Goal: Task Accomplishment & Management: Manage account settings

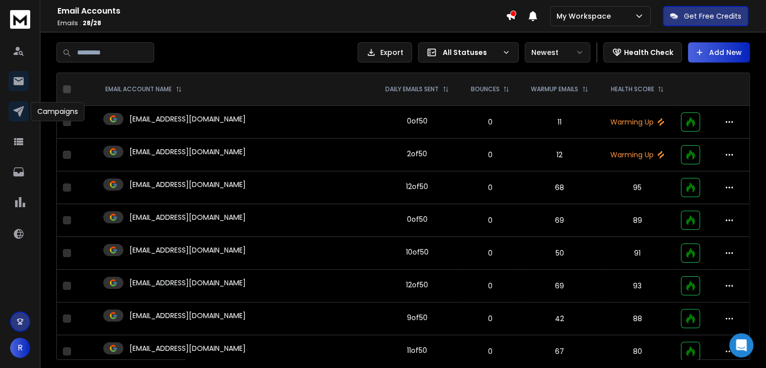
click at [20, 119] on link at bounding box center [19, 111] width 20 height 20
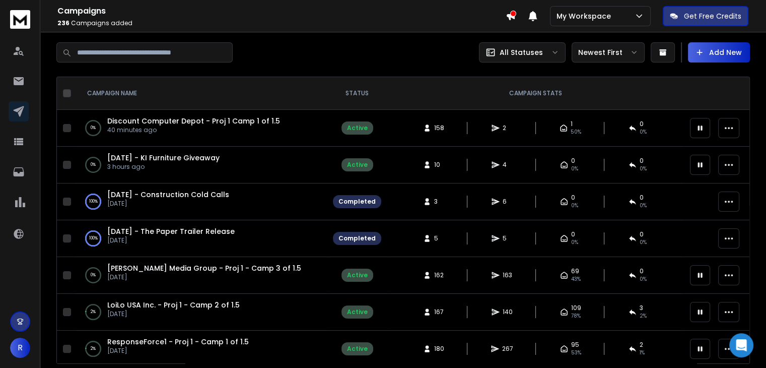
click at [175, 119] on span "Discount Computer Depot - Proj 1 Camp 1 of 1.5" at bounding box center [193, 121] width 173 height 10
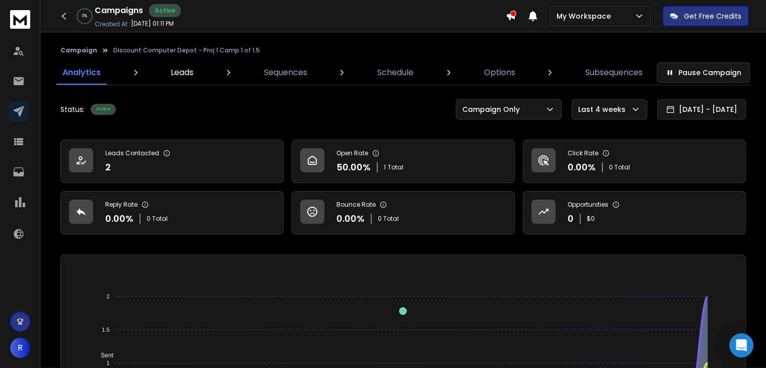
click at [190, 68] on p "Leads" at bounding box center [182, 72] width 23 height 12
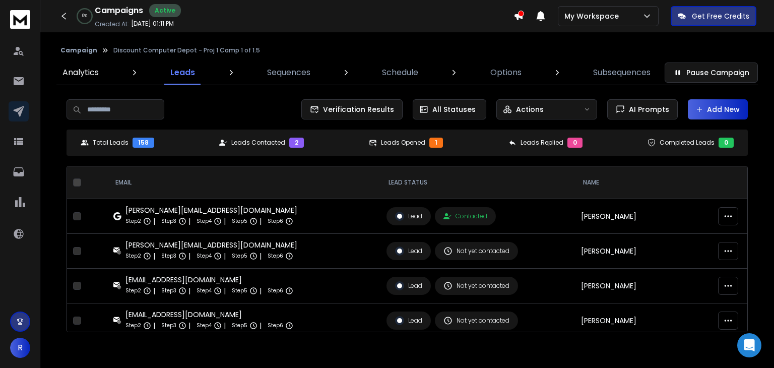
click at [94, 76] on p "Analytics" at bounding box center [80, 72] width 36 height 12
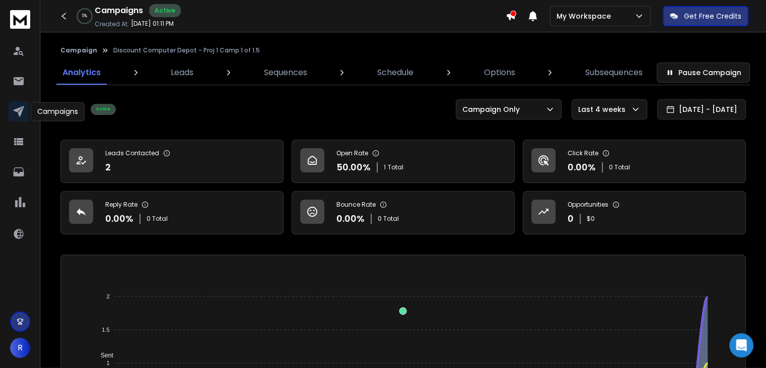
click at [15, 111] on icon at bounding box center [18, 111] width 11 height 11
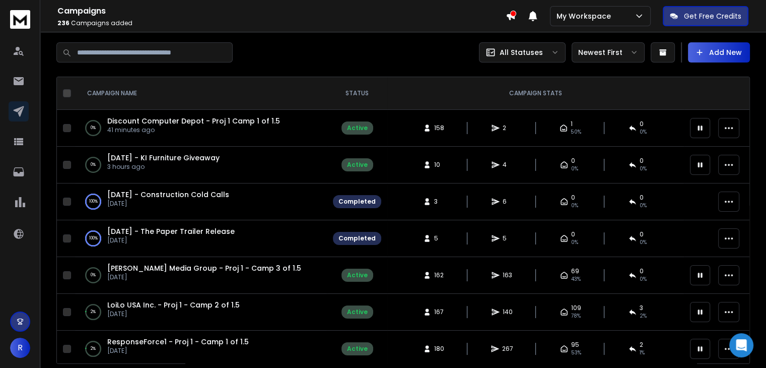
click at [236, 120] on span "Discount Computer Depot - Proj 1 Camp 1 of 1.5" at bounding box center [193, 121] width 173 height 10
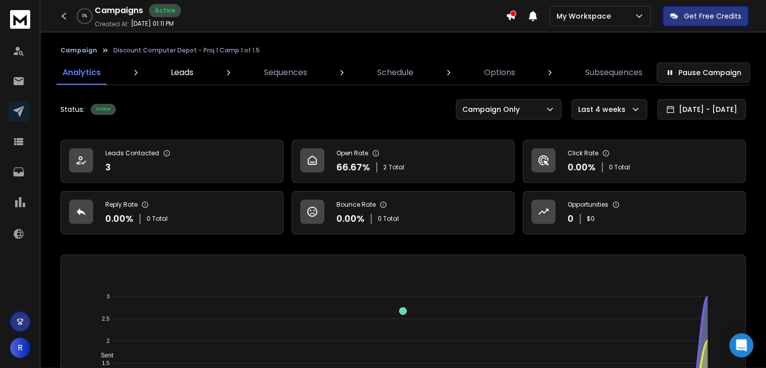
click at [179, 73] on p "Leads" at bounding box center [182, 72] width 23 height 12
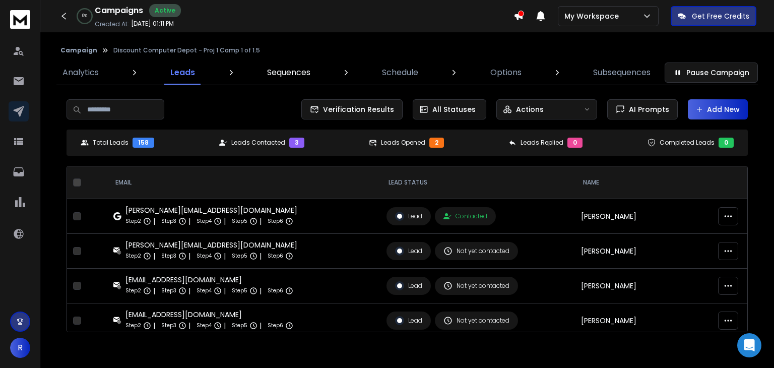
click at [274, 76] on p "Sequences" at bounding box center [288, 72] width 43 height 12
